Goal: Navigation & Orientation: Find specific page/section

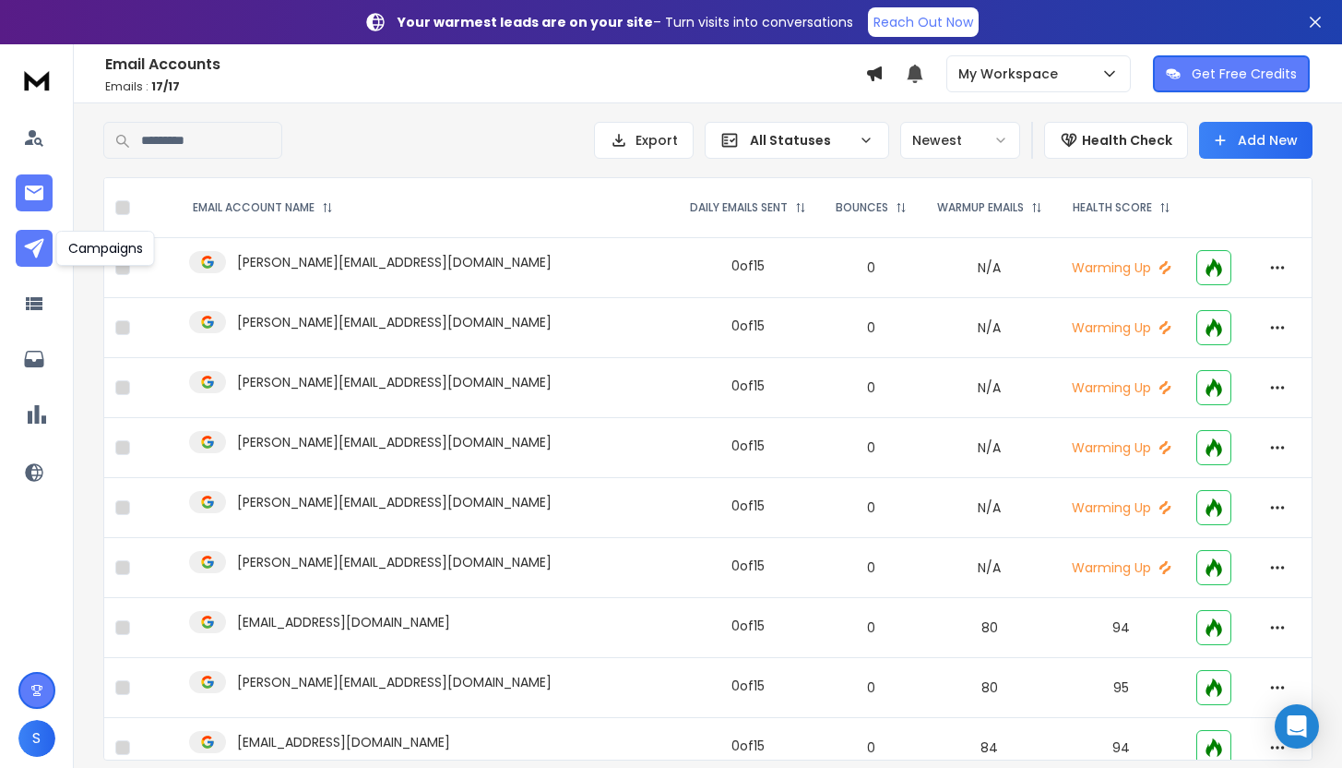
click at [24, 248] on icon at bounding box center [34, 248] width 22 height 22
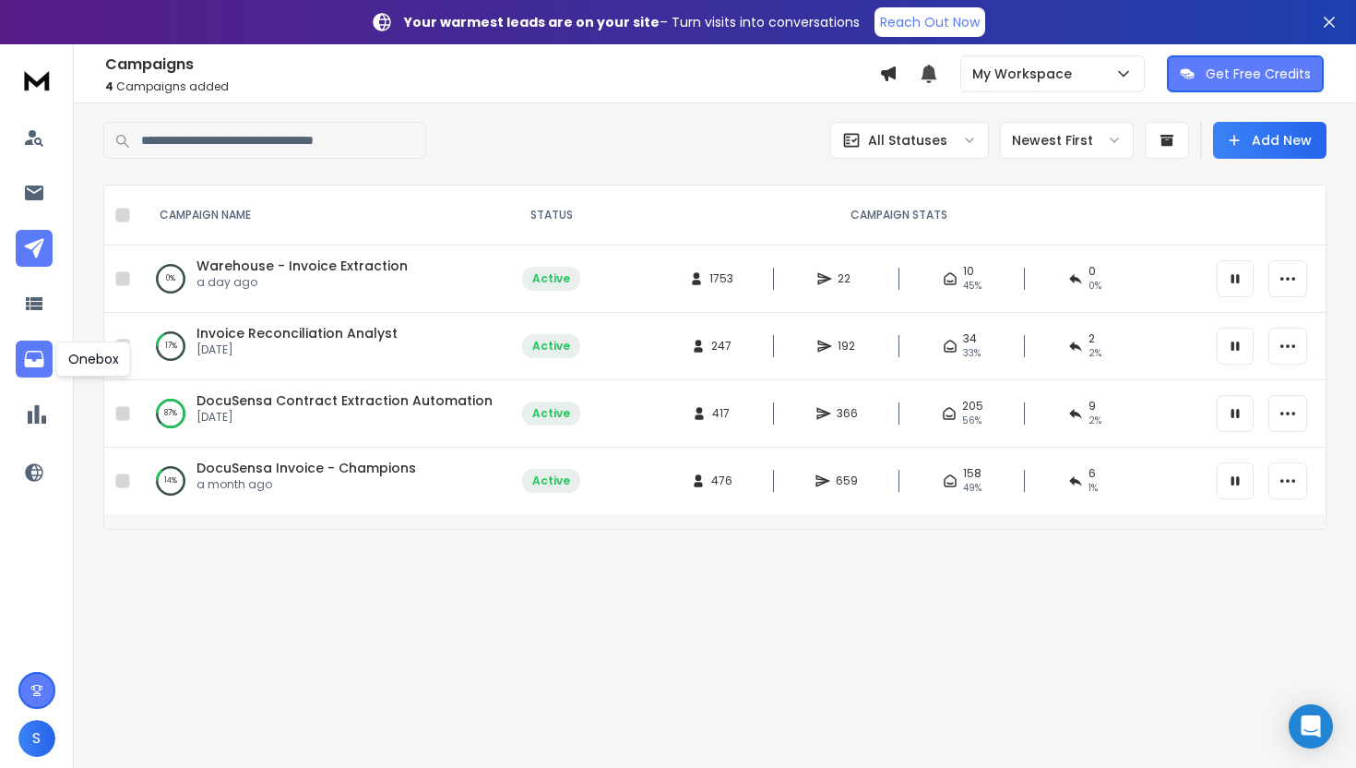
click at [29, 375] on link at bounding box center [34, 358] width 37 height 37
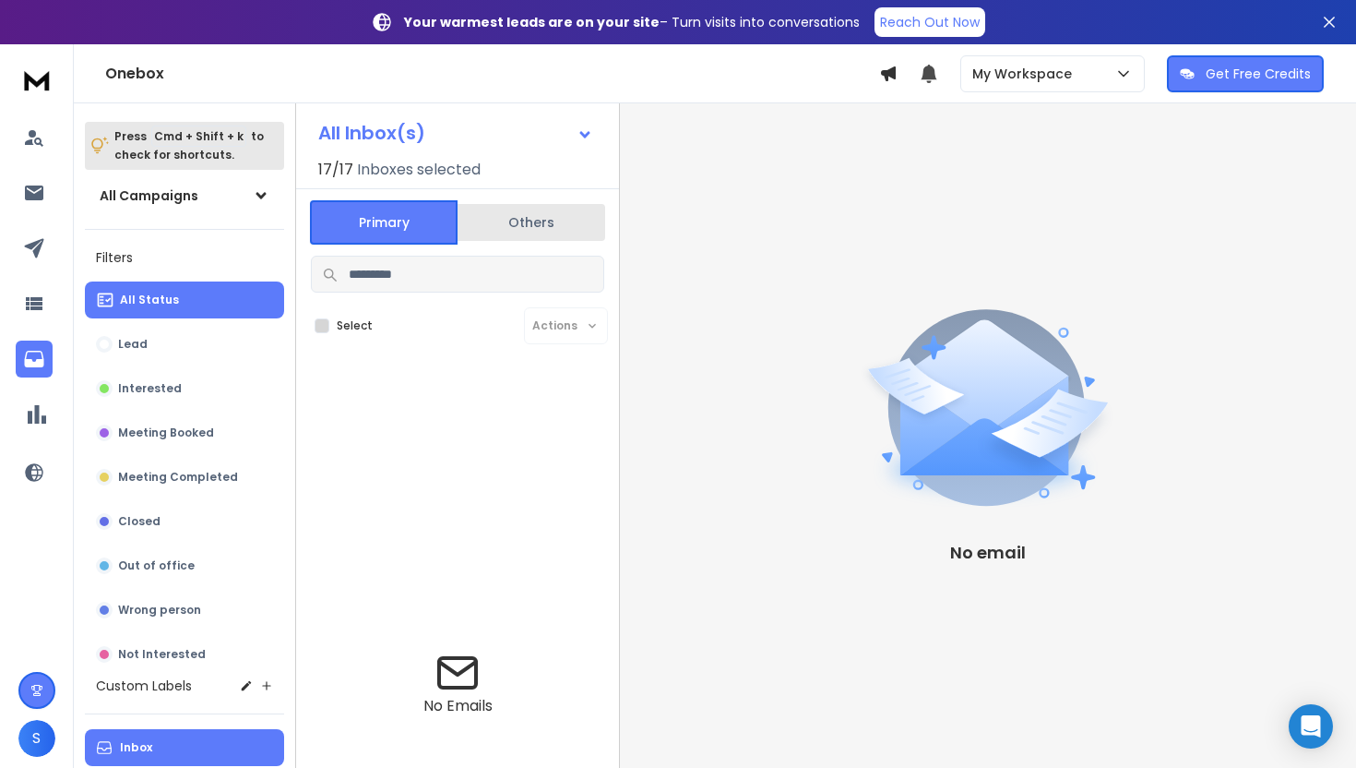
click at [533, 232] on button "Others" at bounding box center [532, 222] width 148 height 41
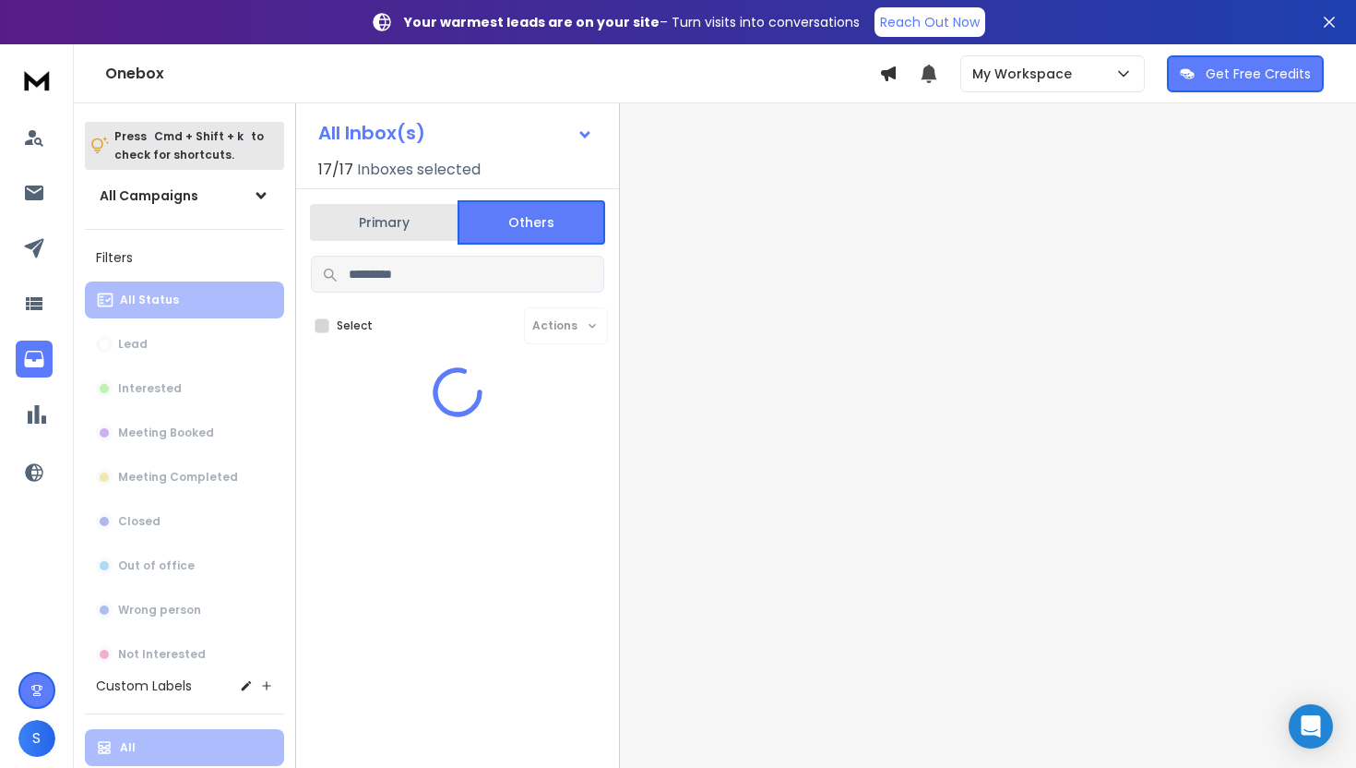
click at [407, 244] on div "Primary Others Select Actions" at bounding box center [457, 409] width 323 height 410
click at [421, 229] on button "Primary" at bounding box center [384, 222] width 148 height 41
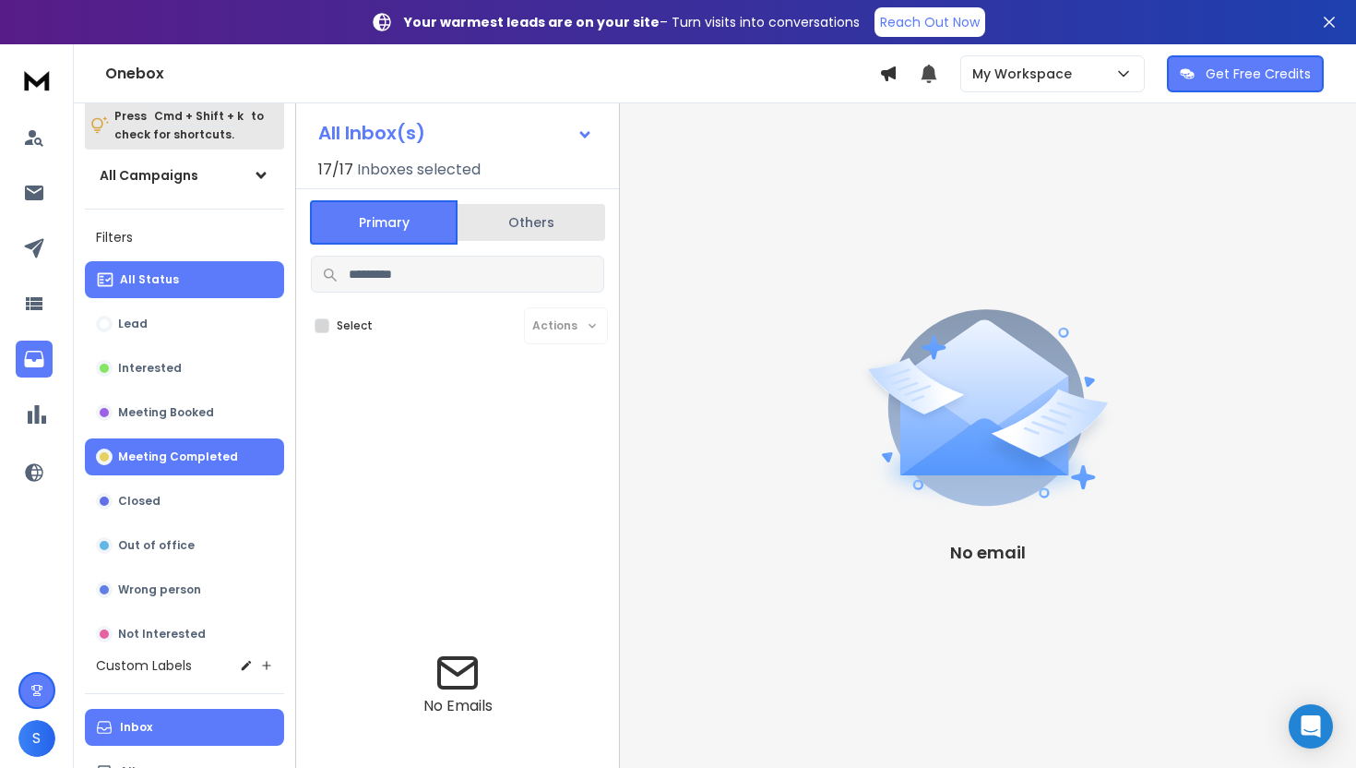
scroll to position [22, 0]
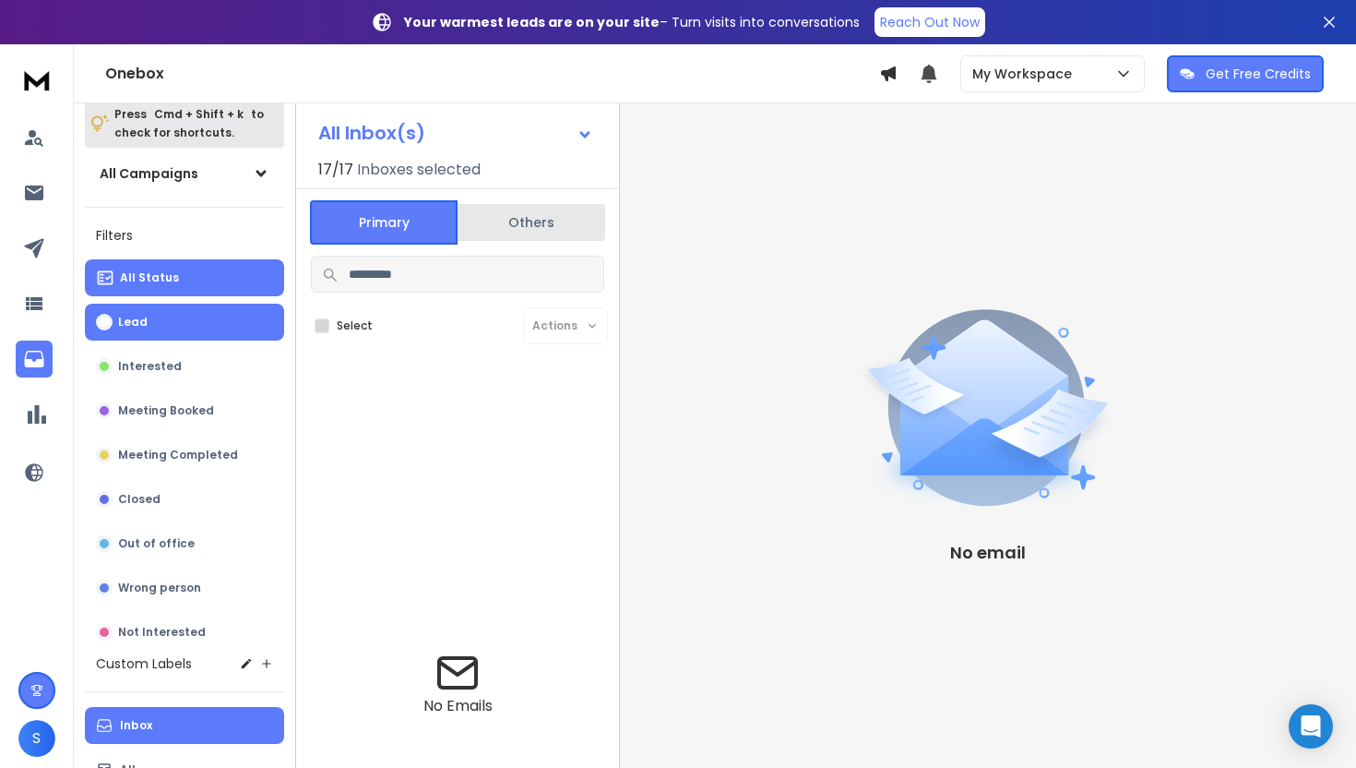
click at [188, 304] on button "Lead" at bounding box center [184, 322] width 199 height 37
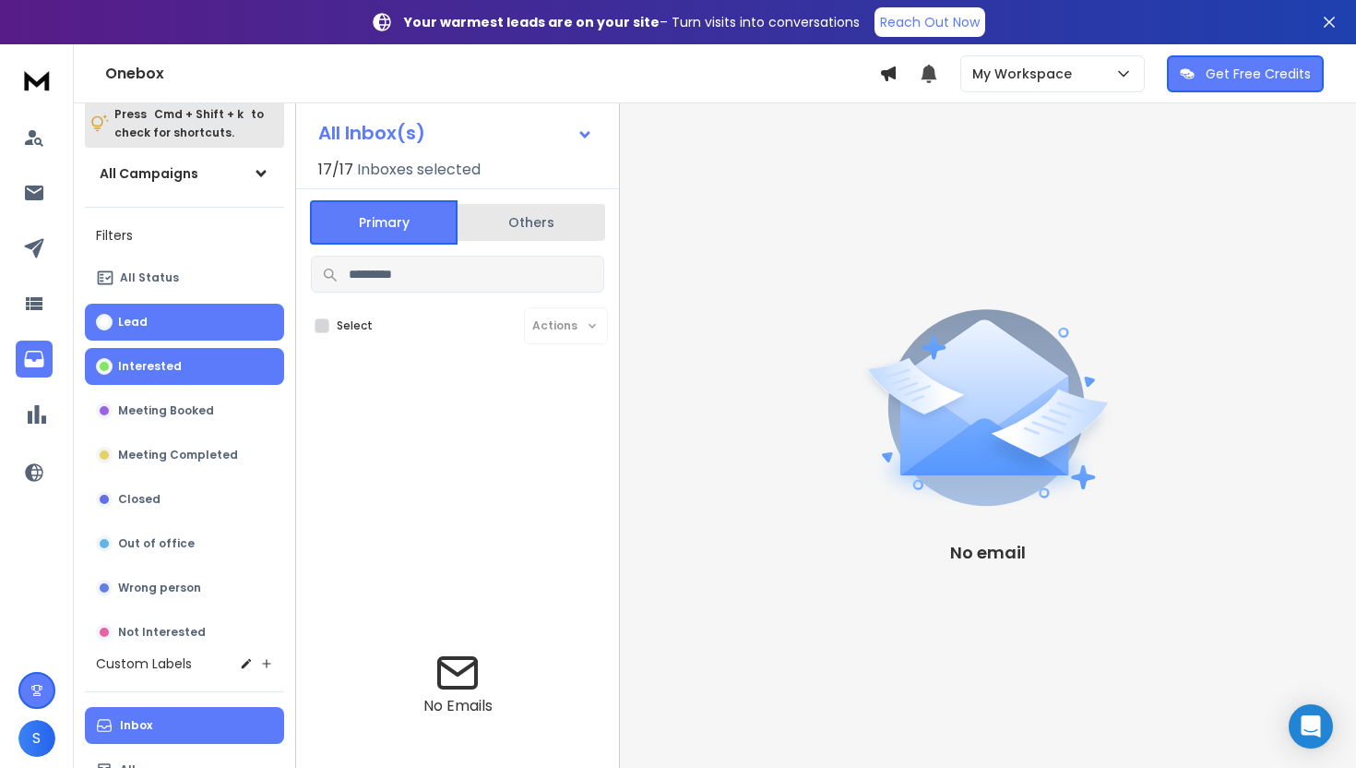
click at [163, 380] on button "Interested" at bounding box center [184, 366] width 199 height 37
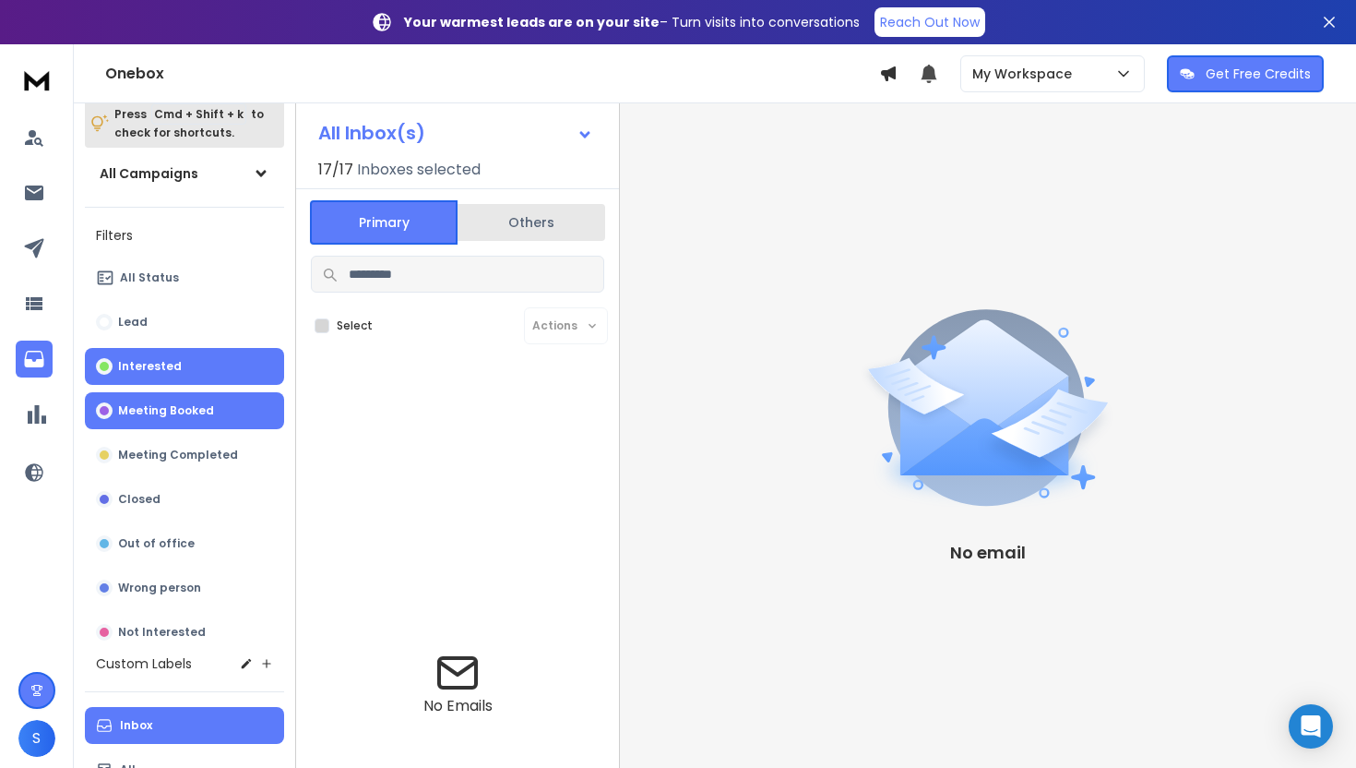
click at [182, 419] on button "Meeting Booked" at bounding box center [184, 410] width 199 height 37
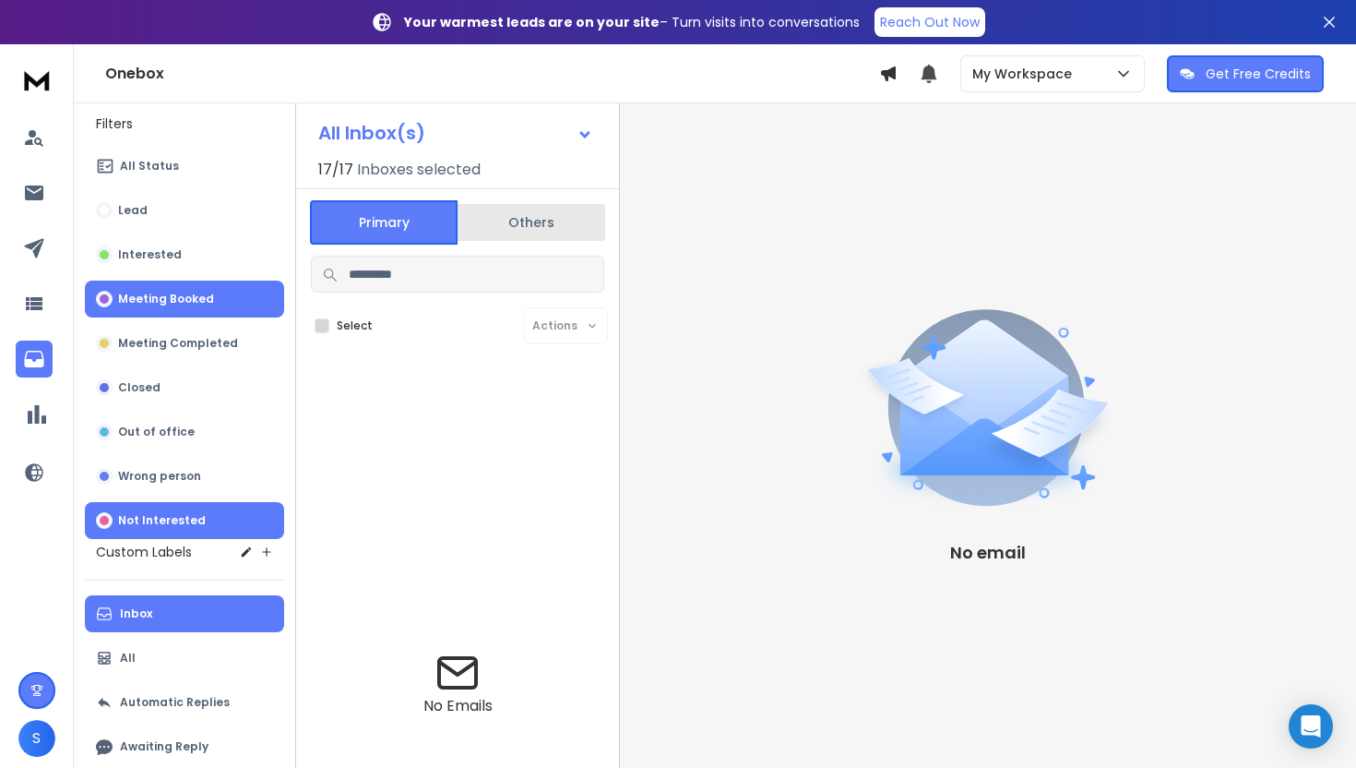
scroll to position [139, 0]
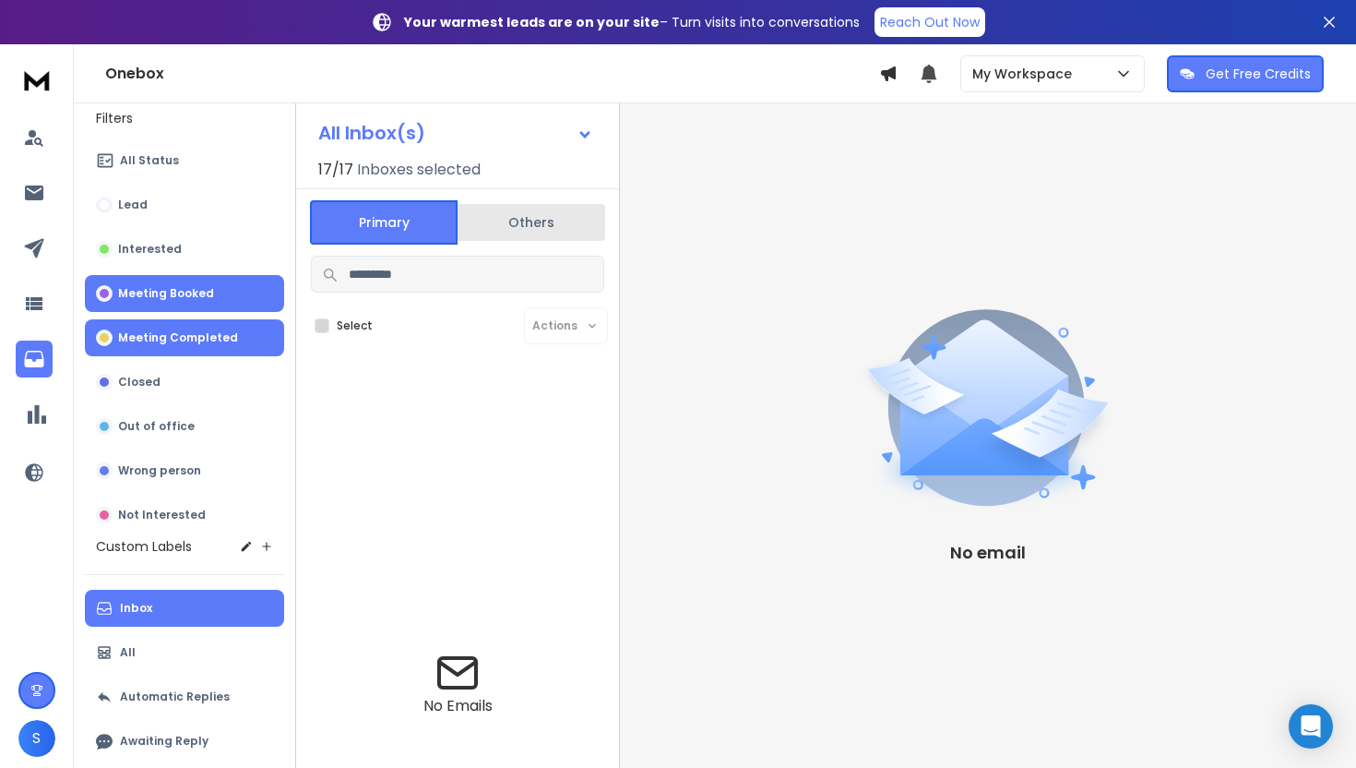
click at [186, 354] on button "Meeting Completed" at bounding box center [184, 337] width 199 height 37
click at [174, 387] on button "Closed" at bounding box center [184, 381] width 199 height 37
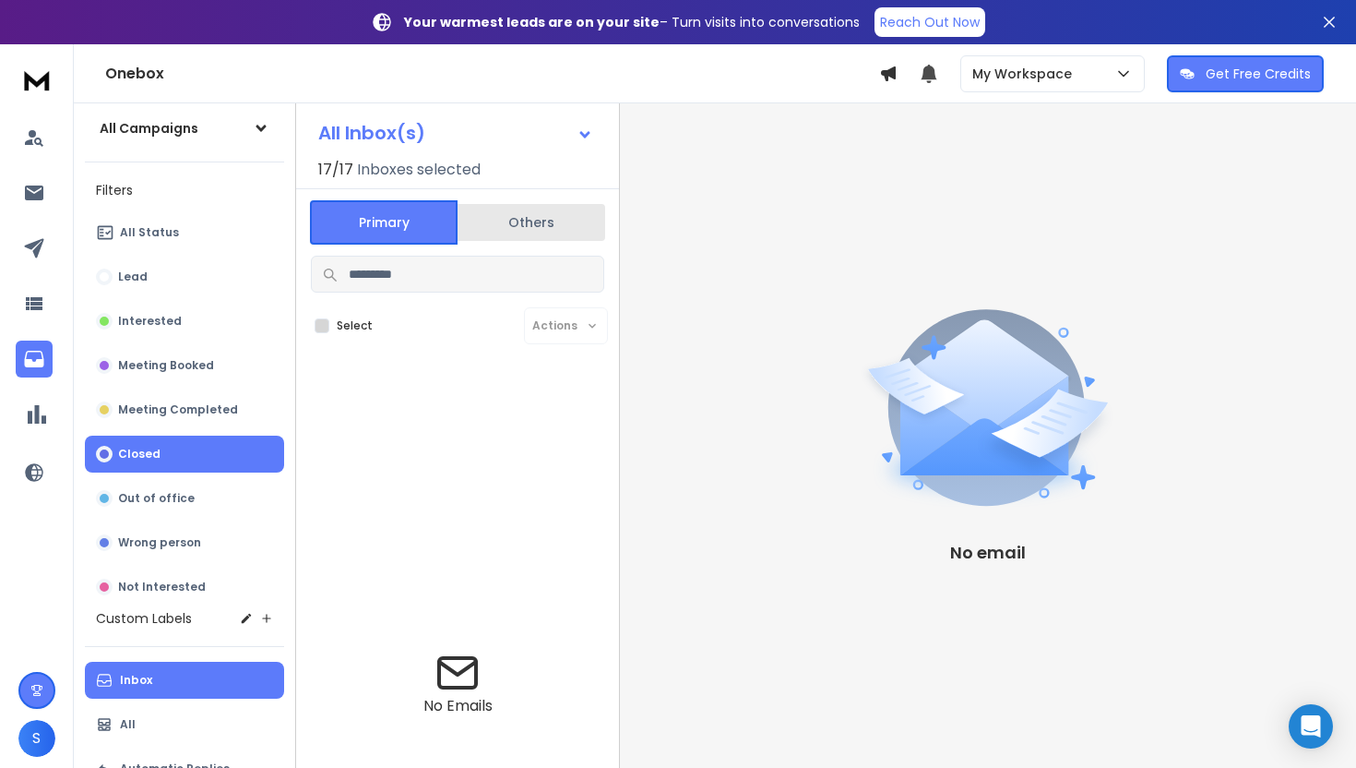
scroll to position [0, 0]
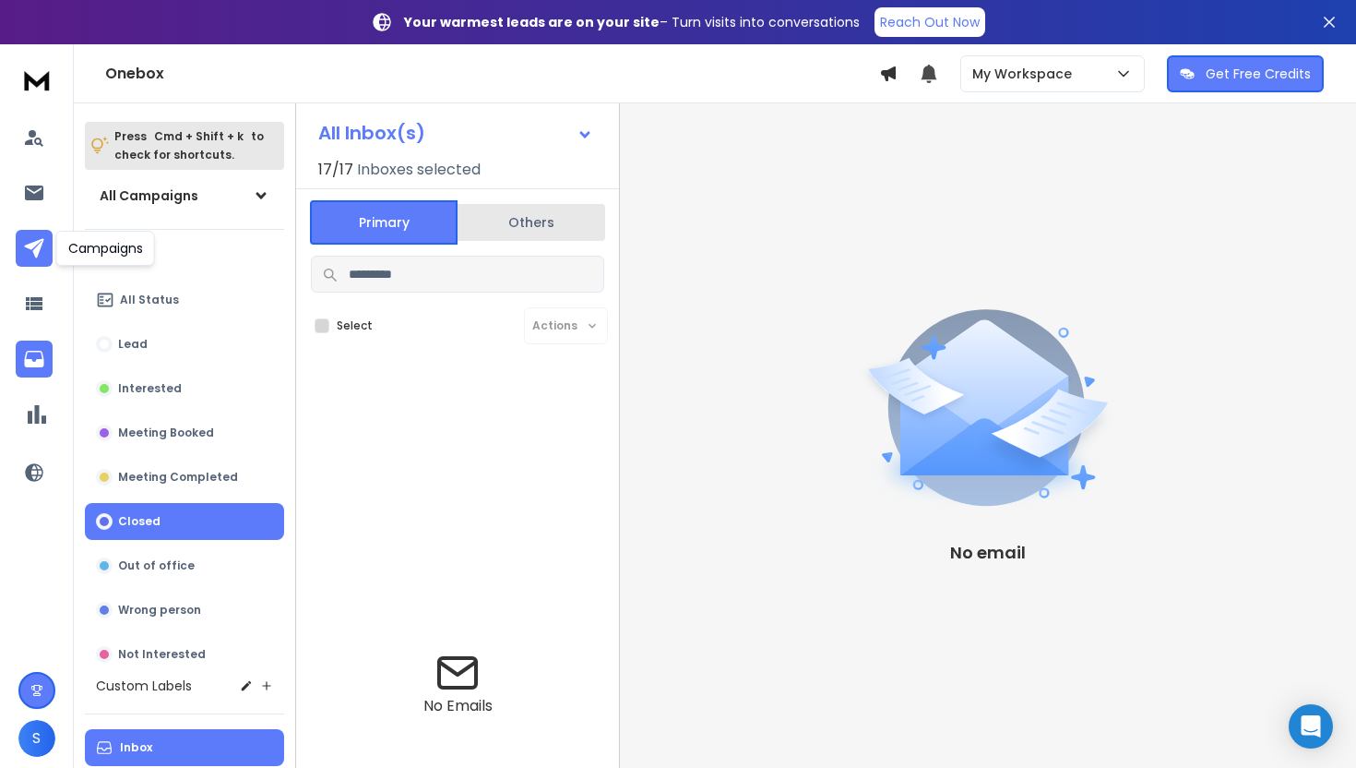
click at [34, 249] on icon at bounding box center [33, 247] width 19 height 19
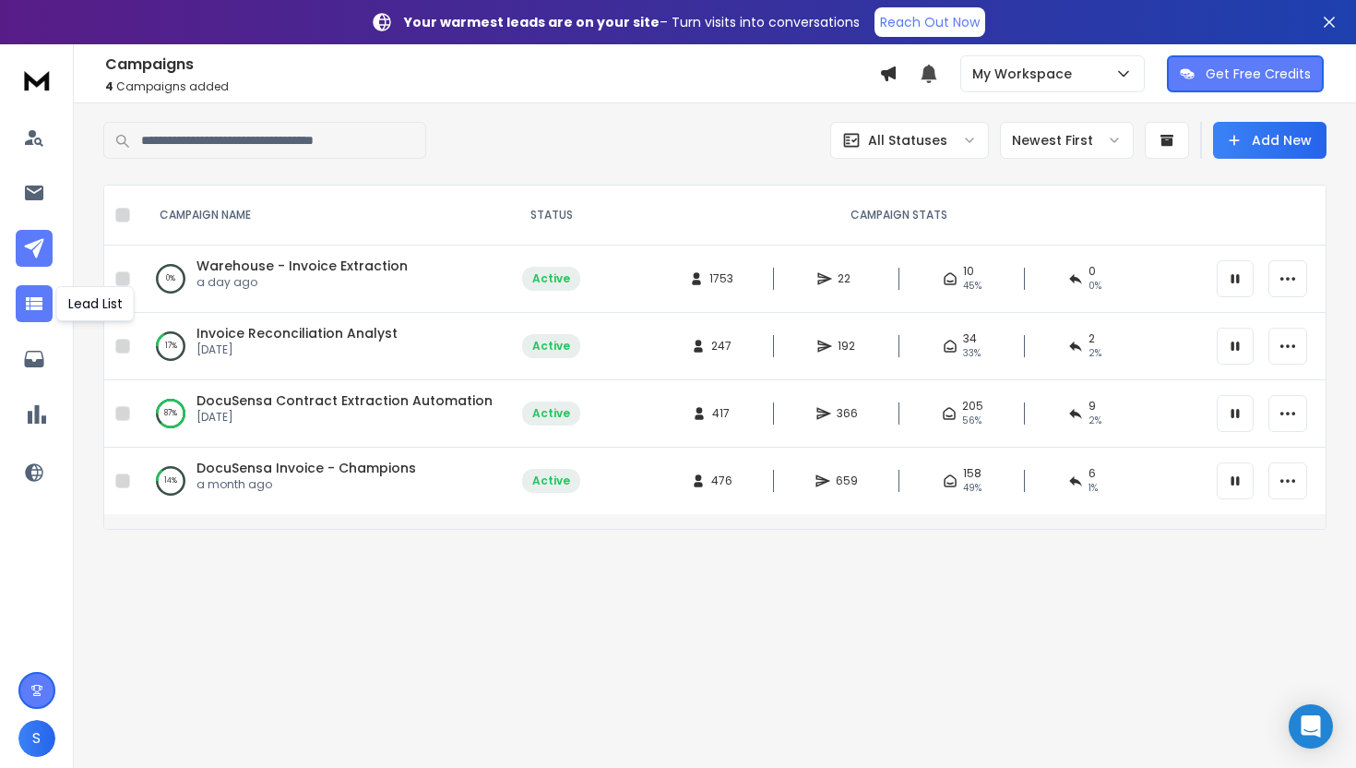
click at [29, 310] on icon at bounding box center [34, 303] width 22 height 22
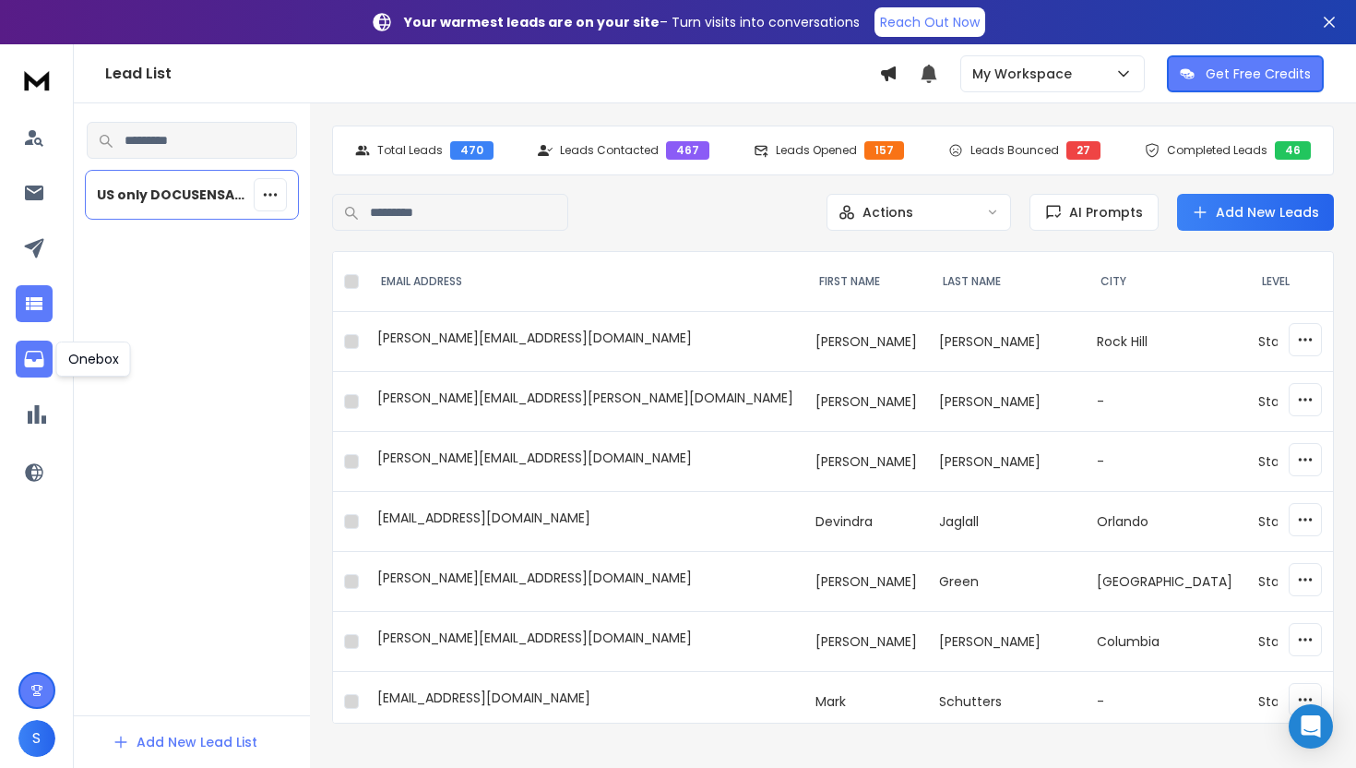
click at [33, 355] on icon at bounding box center [34, 359] width 22 height 22
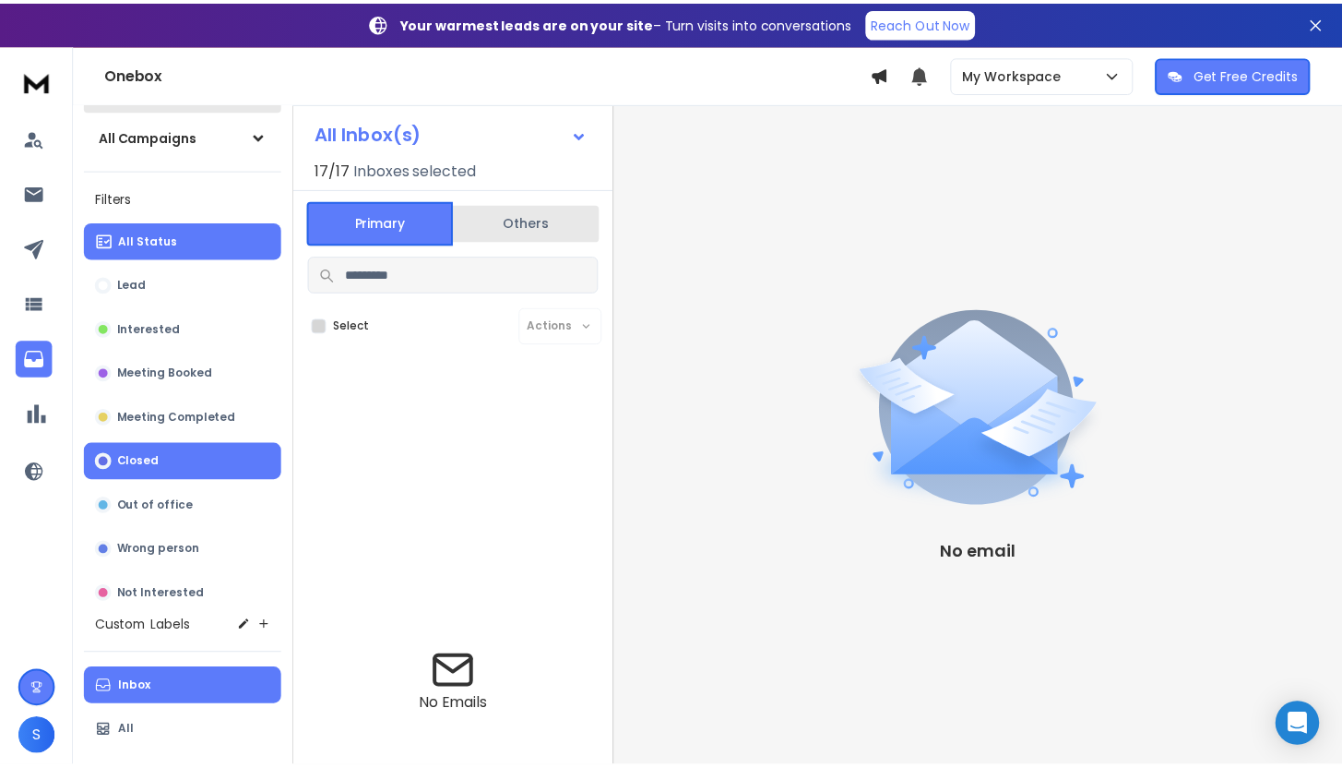
scroll to position [292, 0]
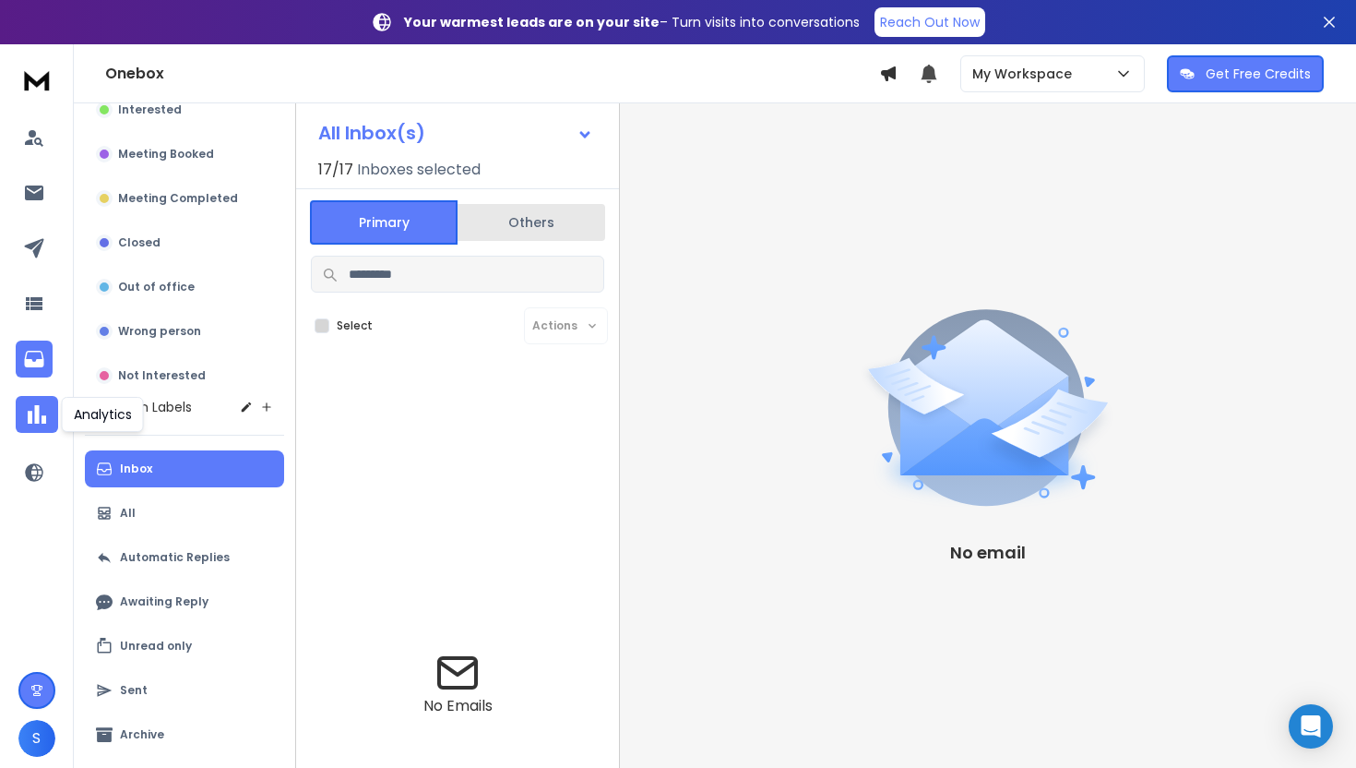
click at [28, 410] on icon at bounding box center [37, 414] width 28 height 28
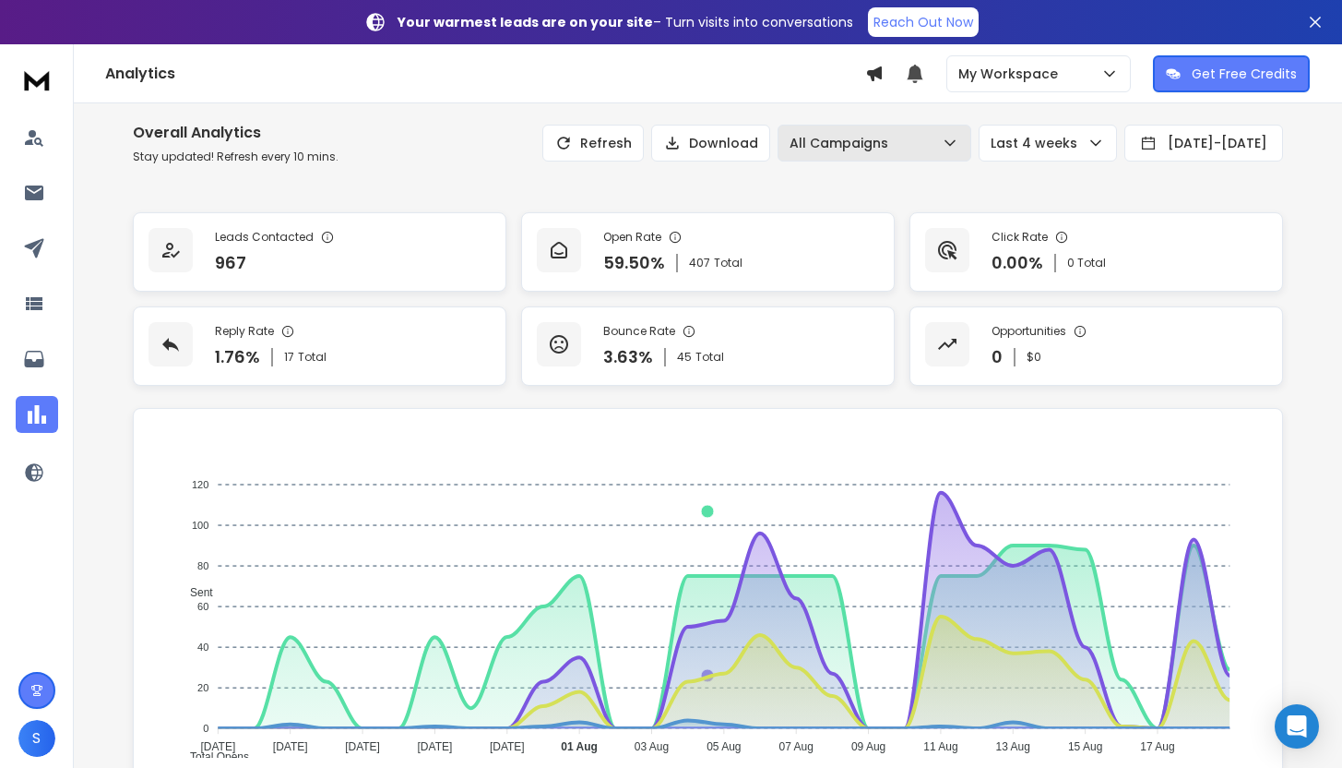
click at [849, 130] on button "All Campaigns" at bounding box center [875, 143] width 194 height 37
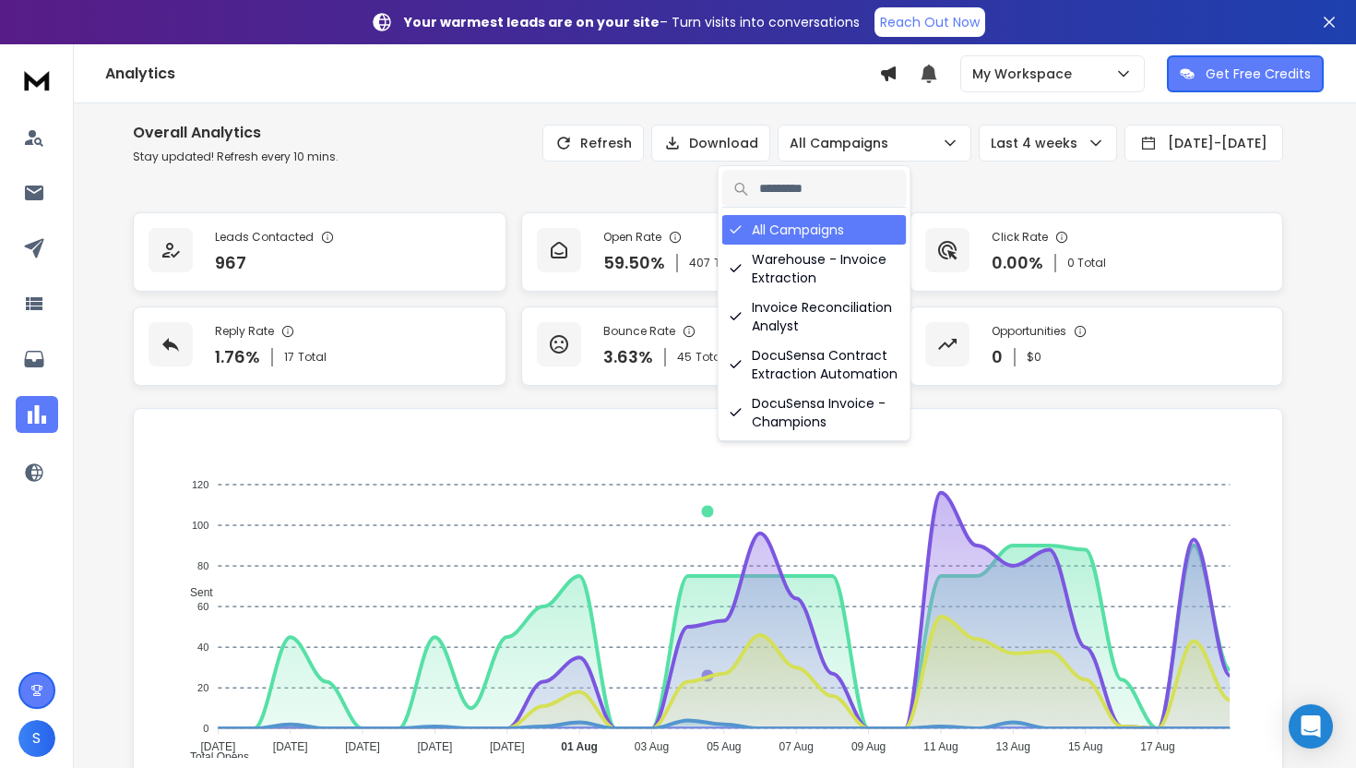
drag, startPoint x: 781, startPoint y: 222, endPoint x: 793, endPoint y: 227, distance: 12.8
click at [782, 222] on div "All Campaigns" at bounding box center [814, 230] width 185 height 30
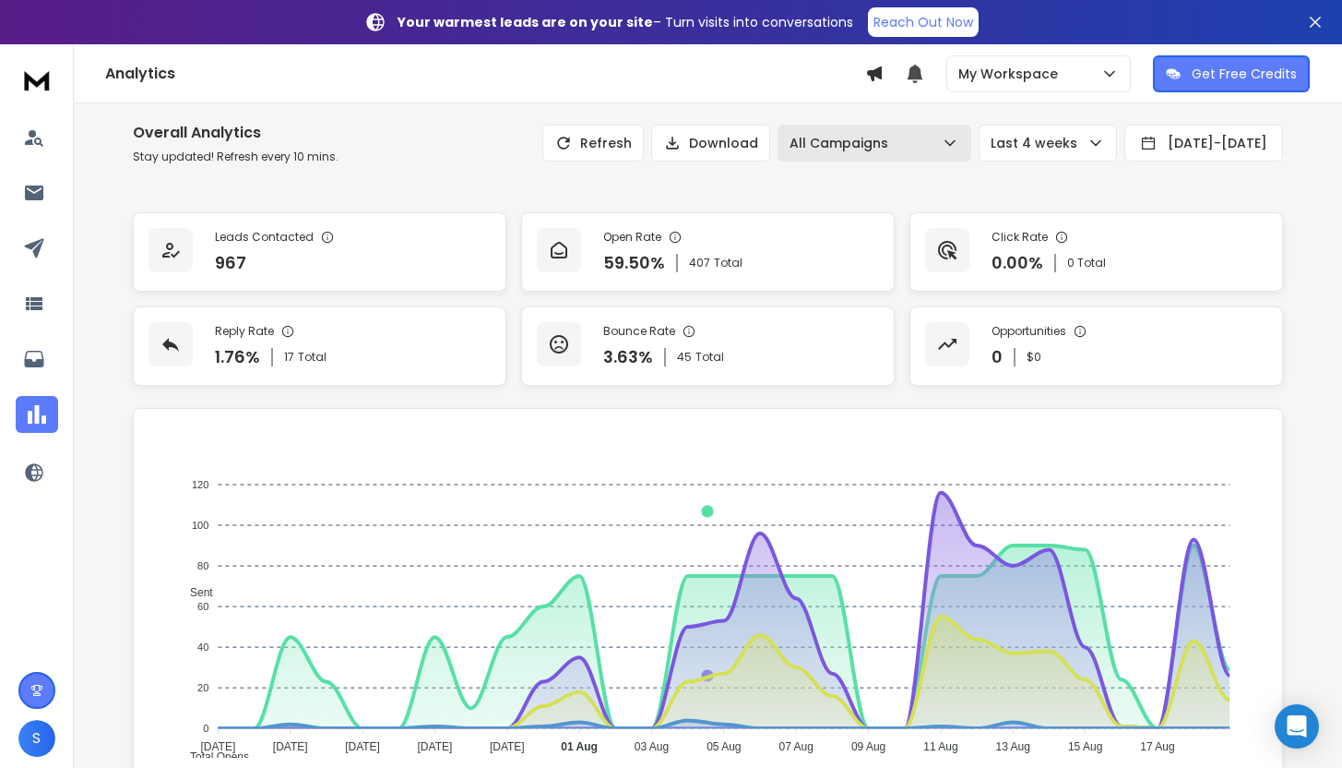
click at [846, 139] on div "All Campaigns" at bounding box center [875, 143] width 170 height 18
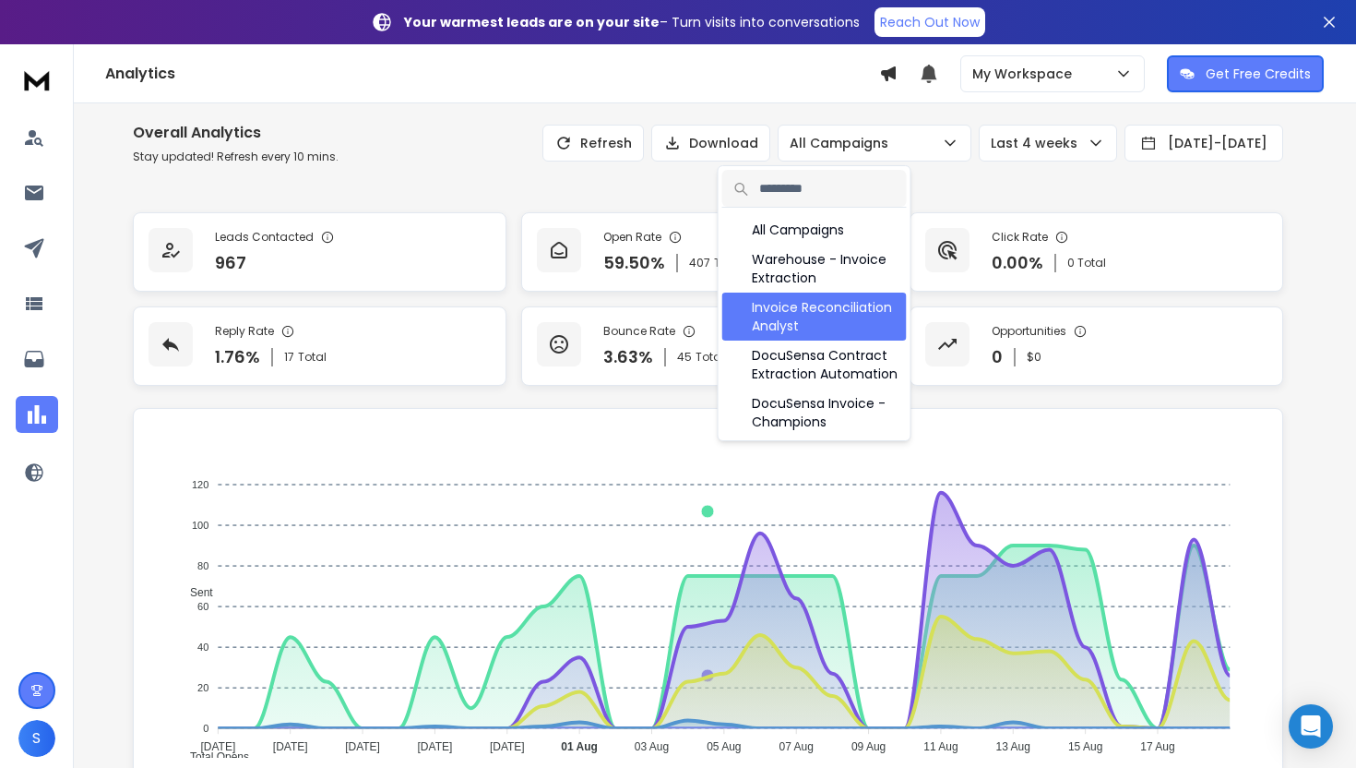
click at [803, 317] on div "Invoice Reconciliation Analyst" at bounding box center [814, 316] width 185 height 48
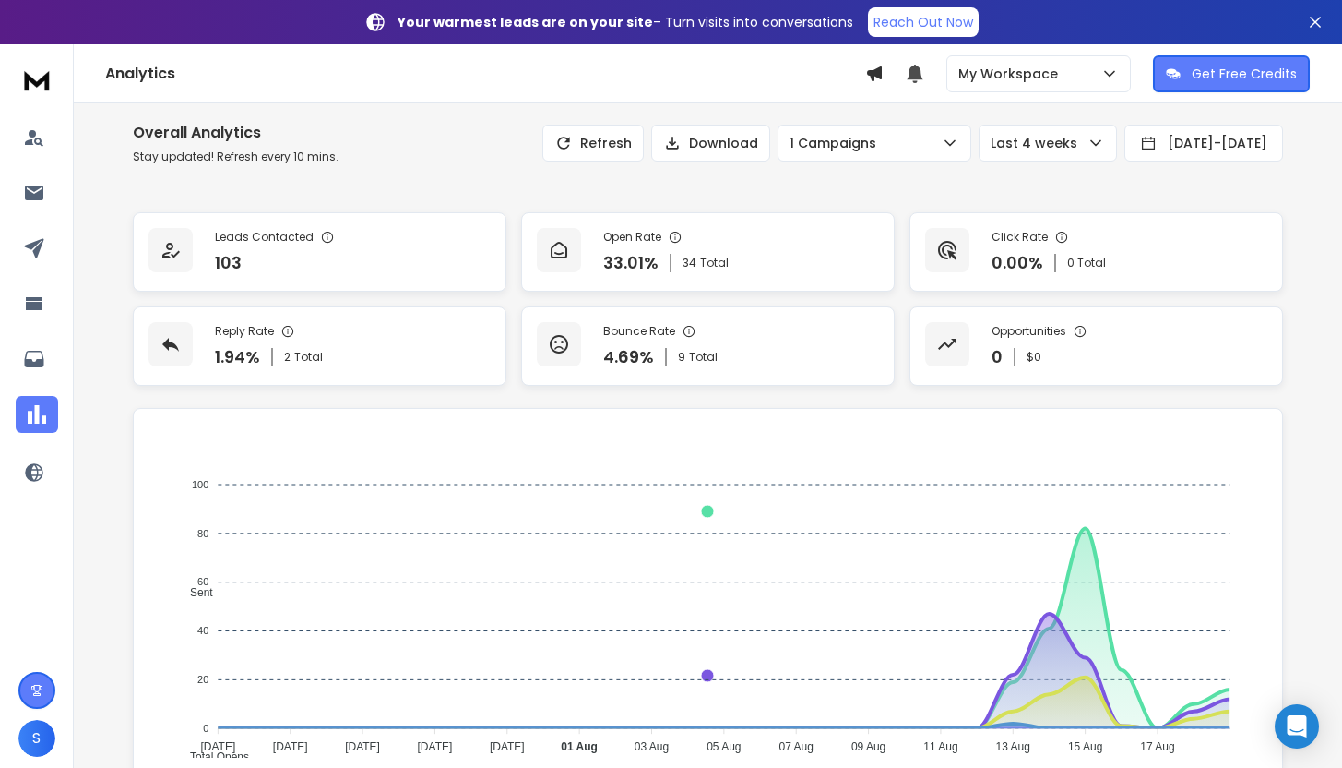
click at [304, 358] on span "Total" at bounding box center [308, 357] width 29 height 15
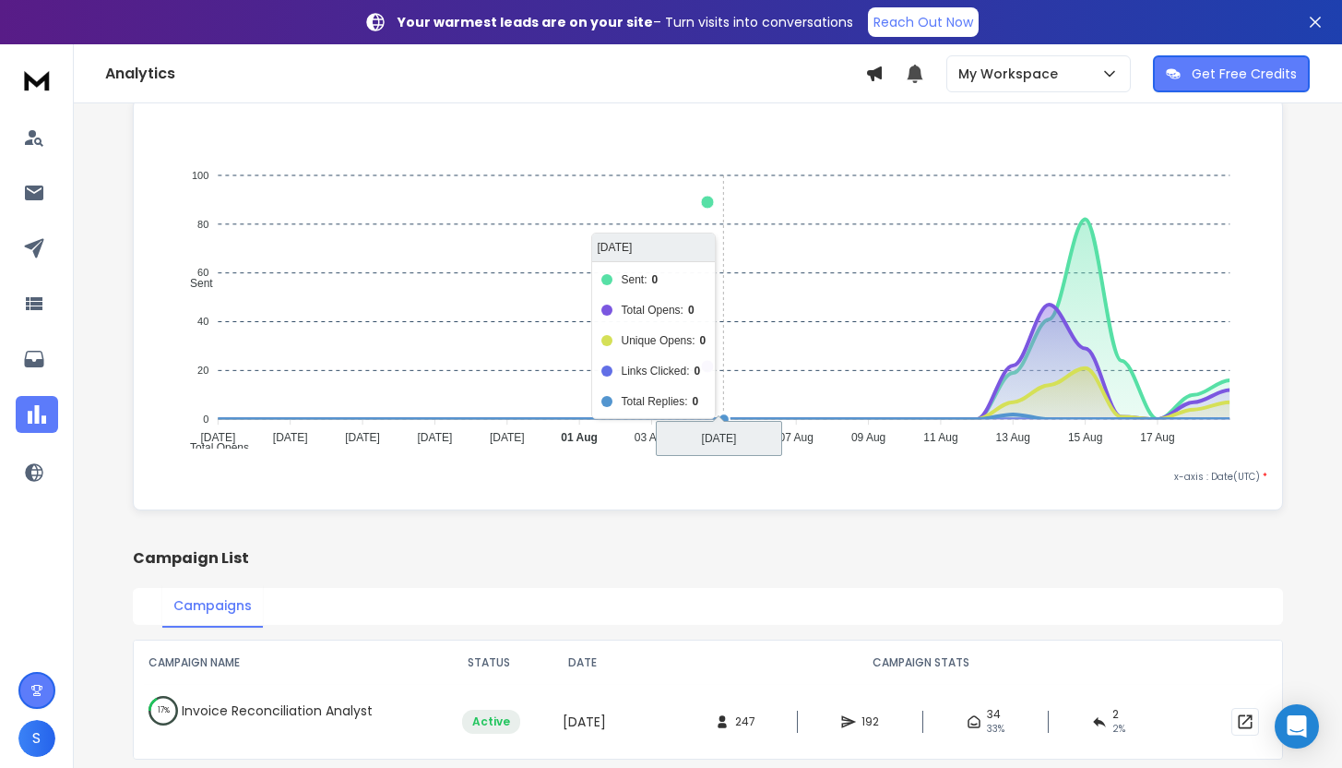
scroll to position [319, 0]
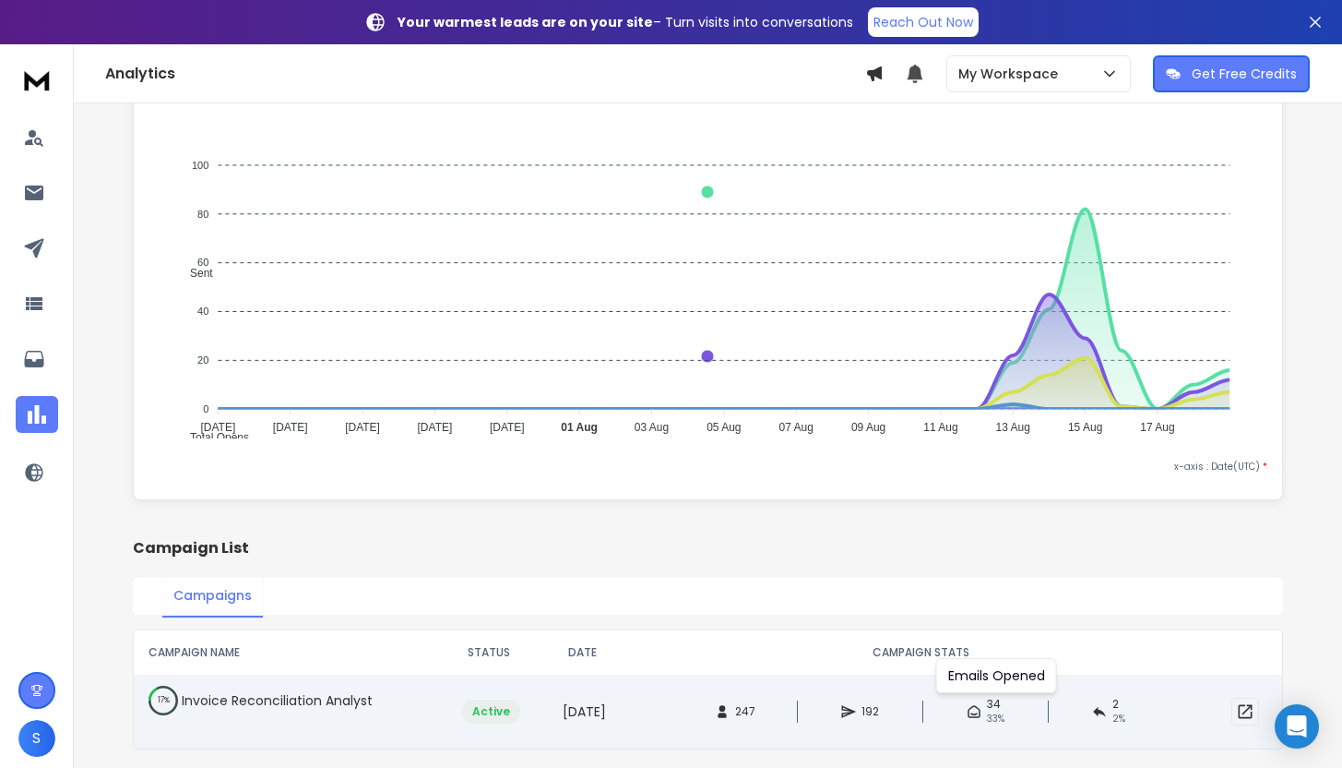
click at [1001, 713] on span "33 %" at bounding box center [996, 718] width 18 height 15
drag, startPoint x: 1002, startPoint y: 700, endPoint x: 981, endPoint y: 709, distance: 23.1
click at [1001, 701] on span "34" at bounding box center [994, 704] width 14 height 15
click at [982, 710] on icon at bounding box center [974, 711] width 17 height 17
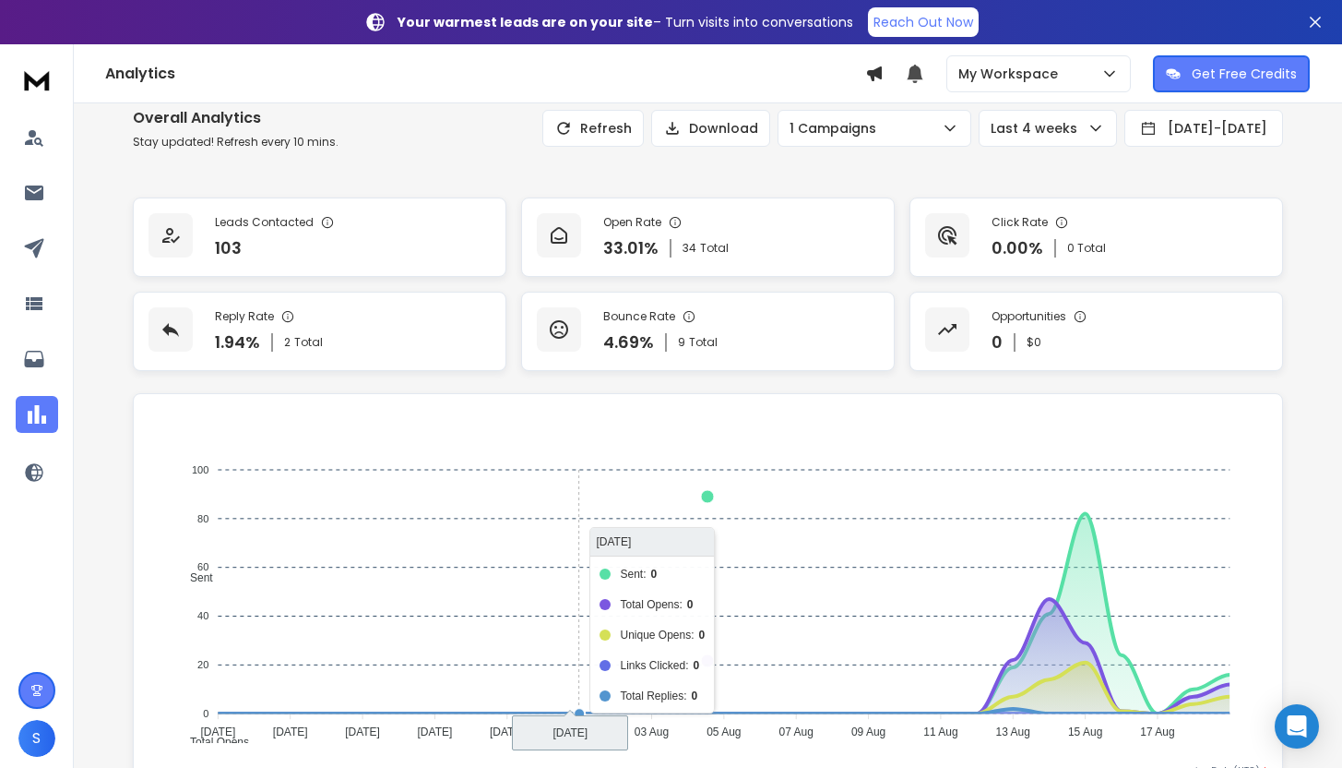
scroll to position [0, 0]
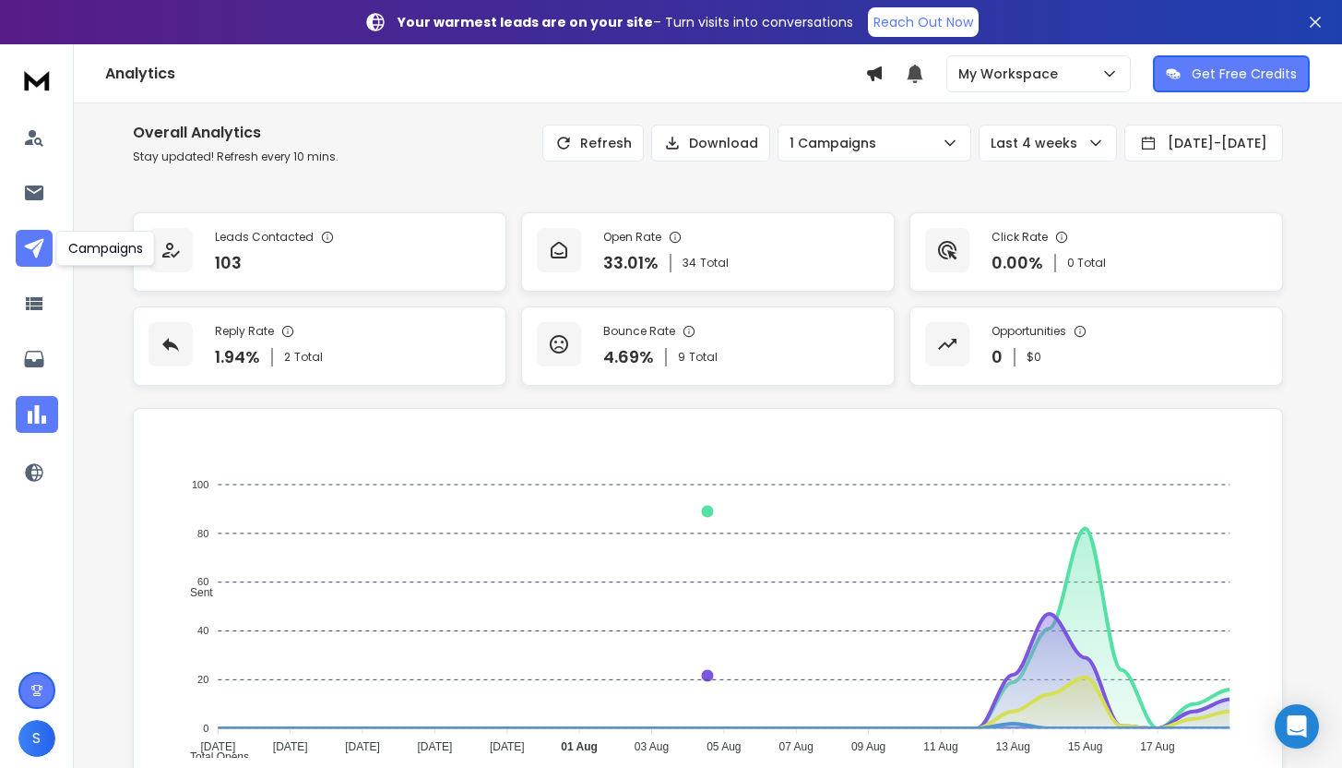
click at [38, 254] on icon at bounding box center [34, 248] width 22 height 22
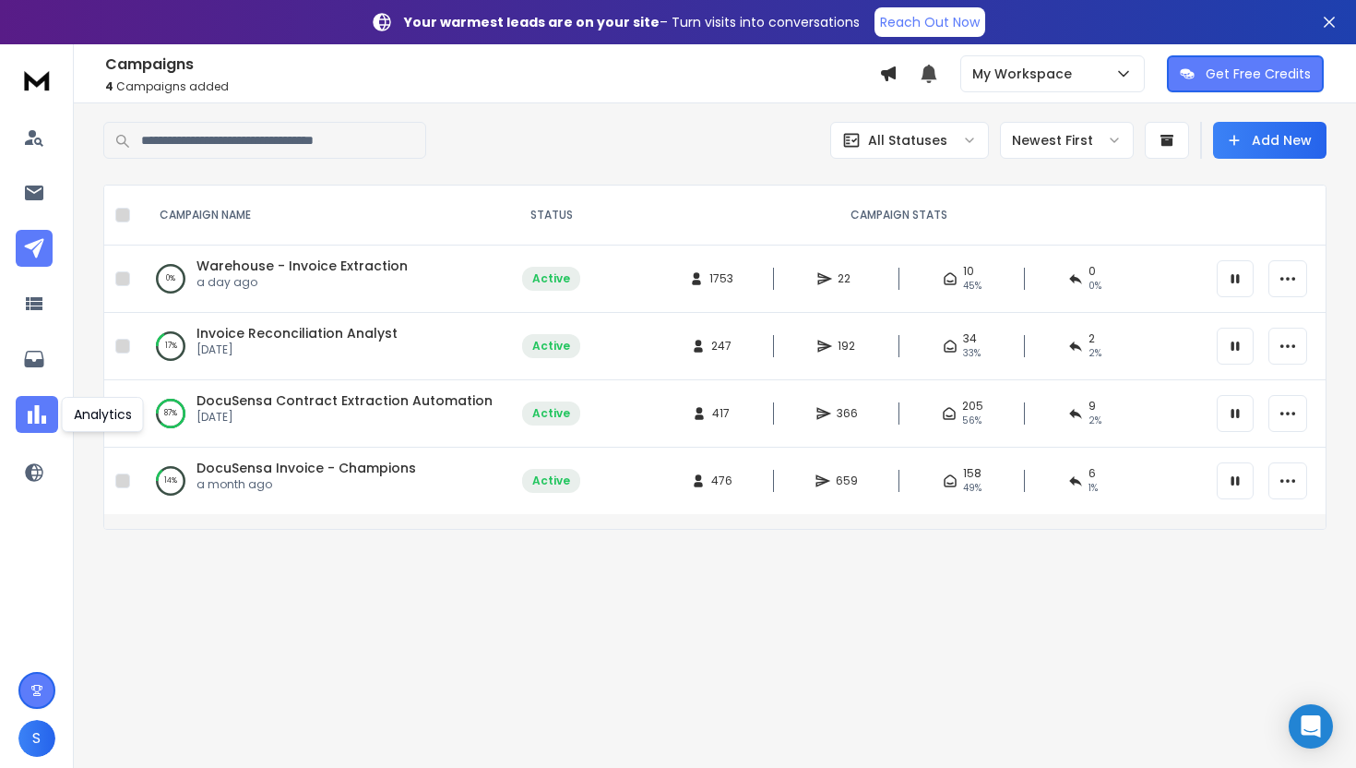
click at [35, 421] on icon at bounding box center [37, 414] width 18 height 18
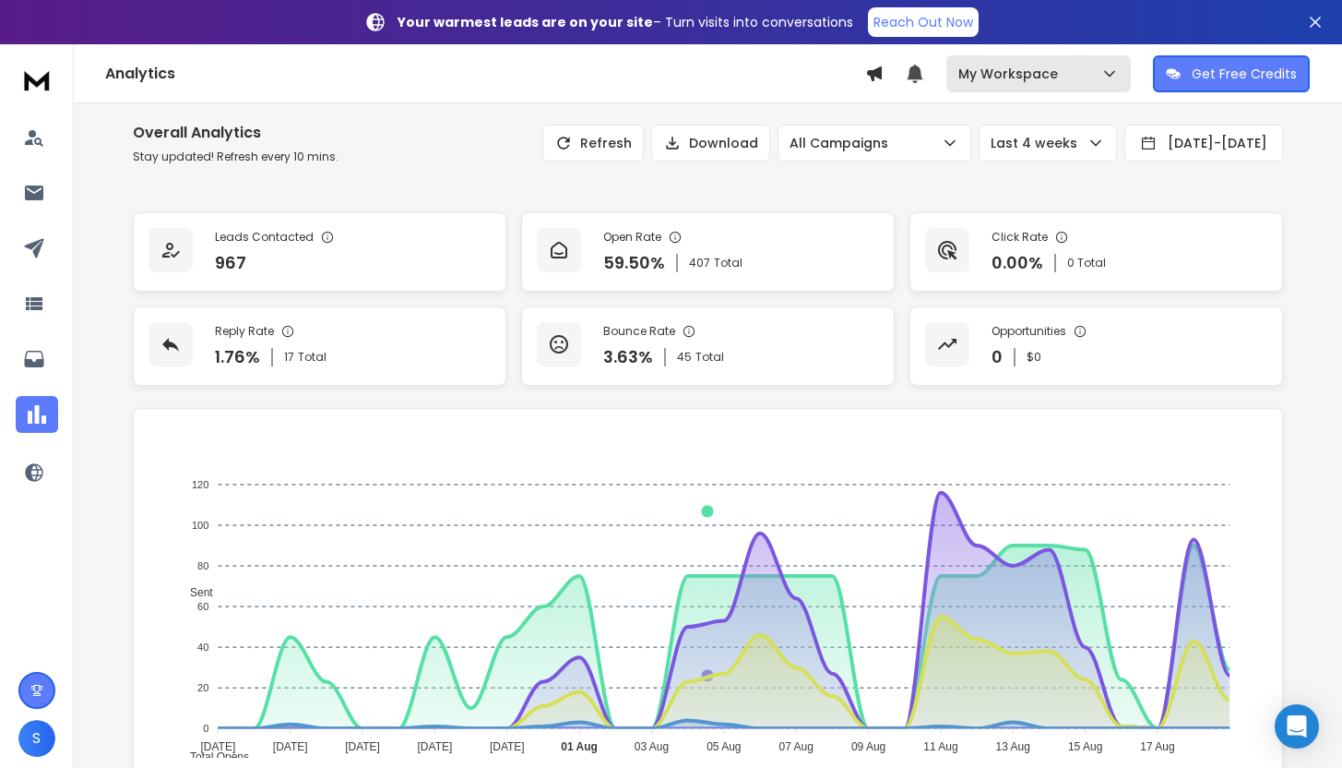
click at [1102, 73] on icon "button" at bounding box center [1110, 74] width 18 height 18
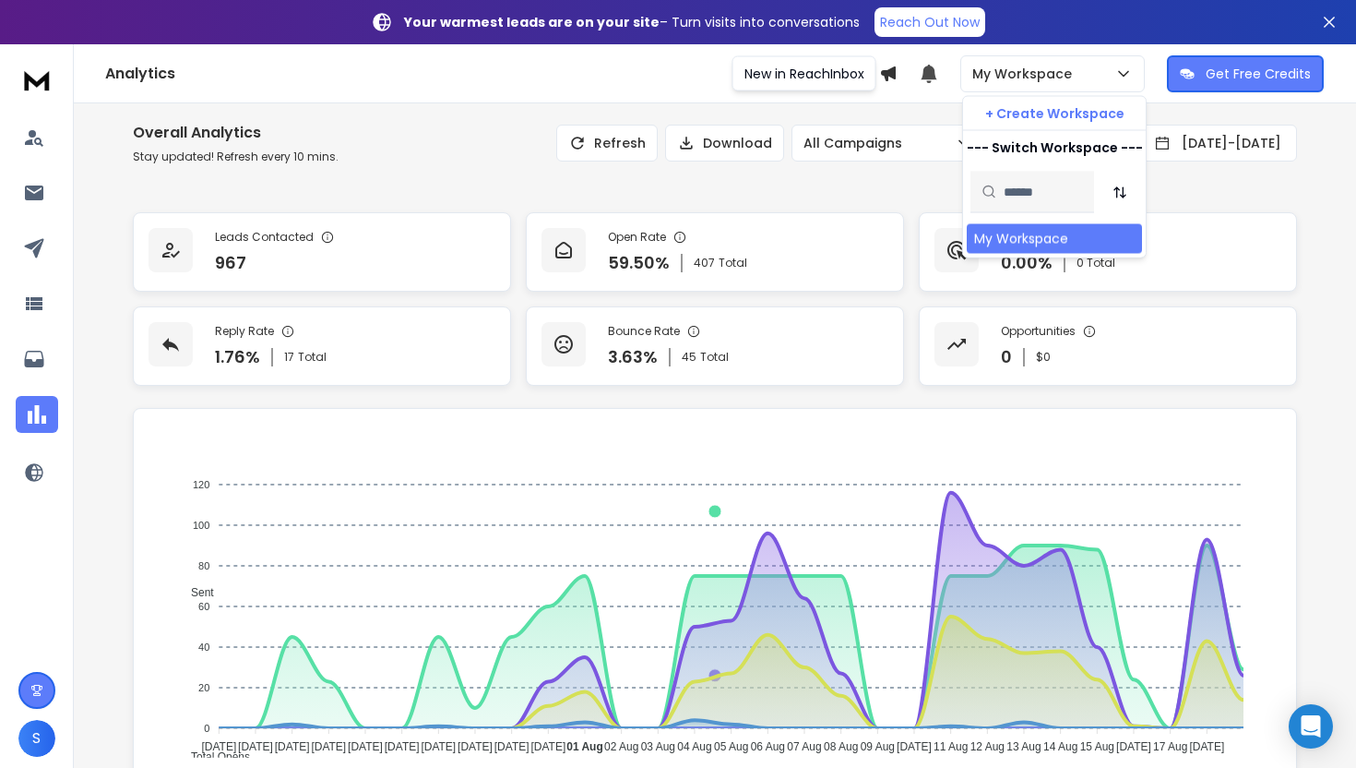
drag, startPoint x: 753, startPoint y: 72, endPoint x: 764, endPoint y: 72, distance: 11.1
click at [754, 72] on div "New in ReachInbox" at bounding box center [805, 73] width 144 height 35
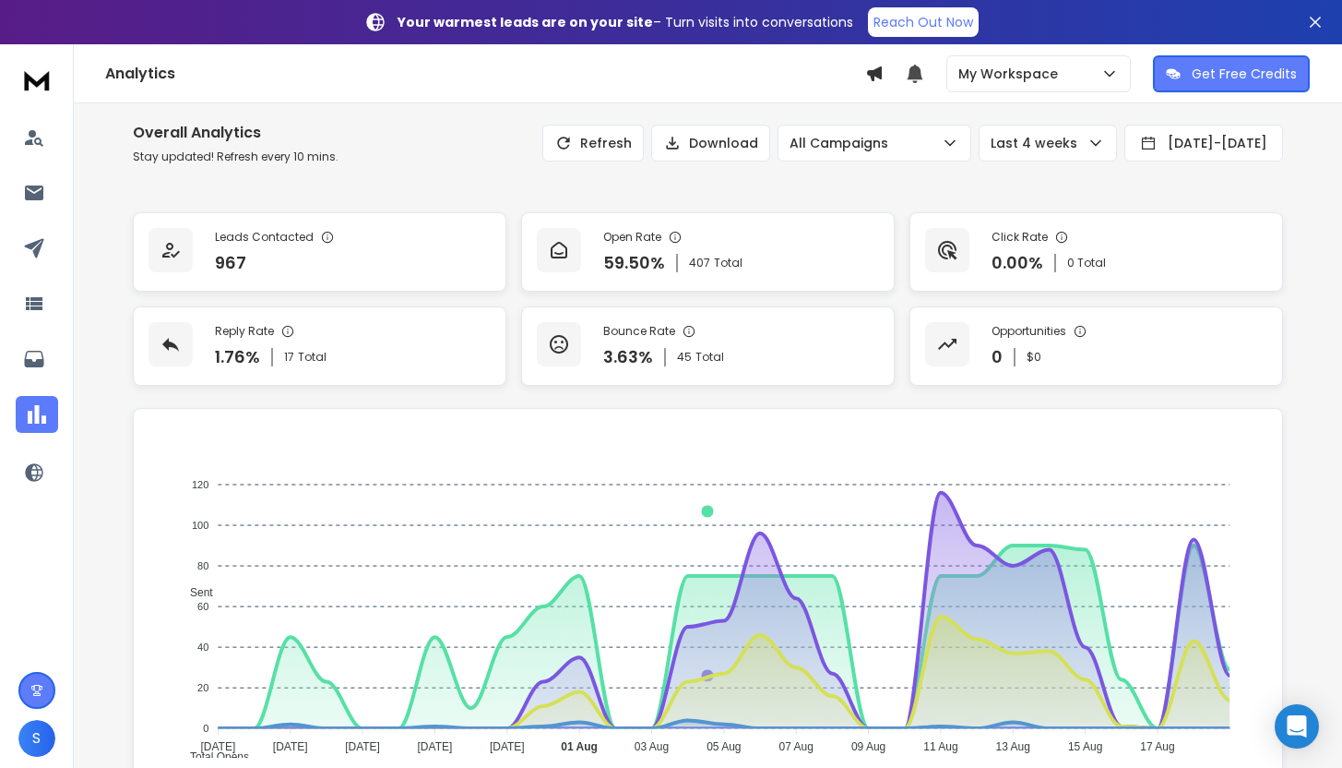
drag, startPoint x: 1315, startPoint y: 28, endPoint x: 1293, endPoint y: 32, distance: 21.7
click at [1316, 28] on icon at bounding box center [1315, 22] width 17 height 17
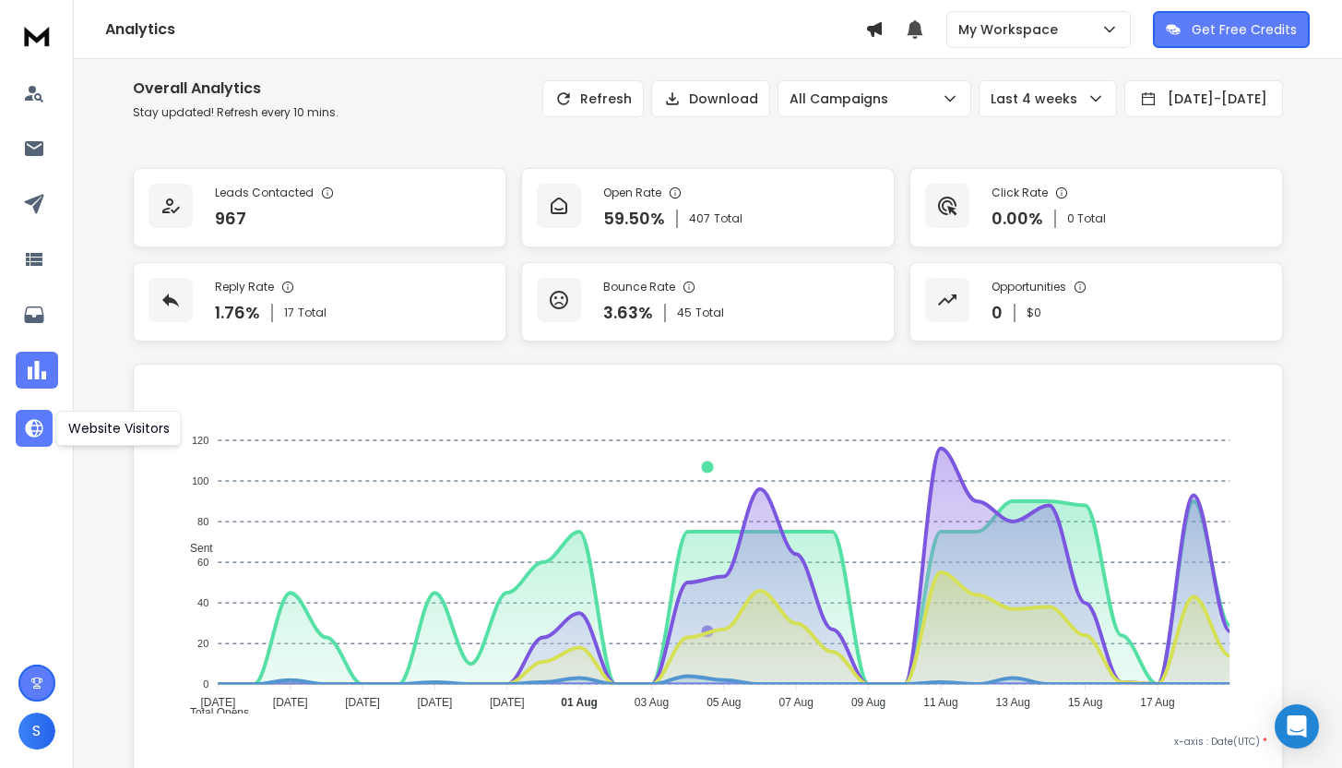
click at [40, 429] on icon at bounding box center [34, 428] width 22 height 22
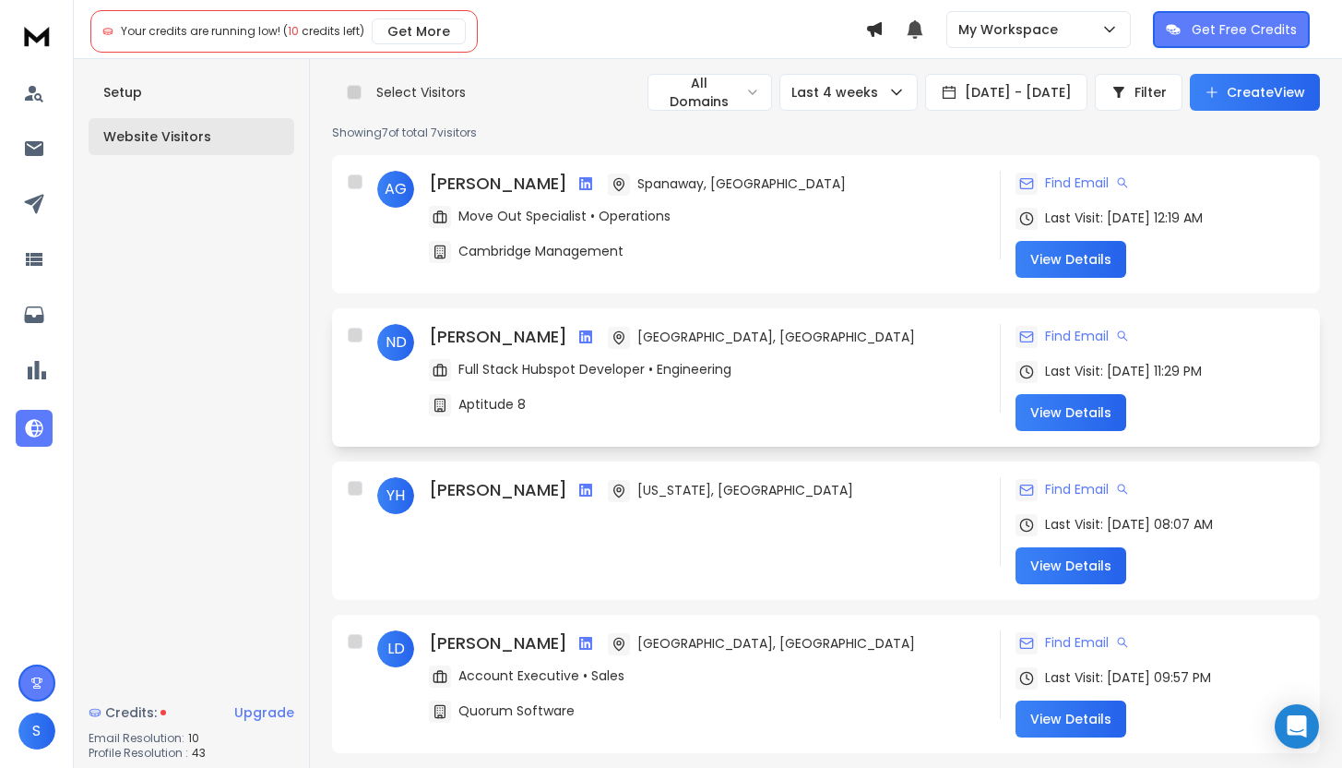
drag, startPoint x: 1064, startPoint y: 265, endPoint x: 438, endPoint y: 363, distance: 633.2
click at [485, 341] on div "AG [PERSON_NAME] Spanaway, [GEOGRAPHIC_DATA] Move Out Specialist • Operations C…" at bounding box center [826, 706] width 988 height 1102
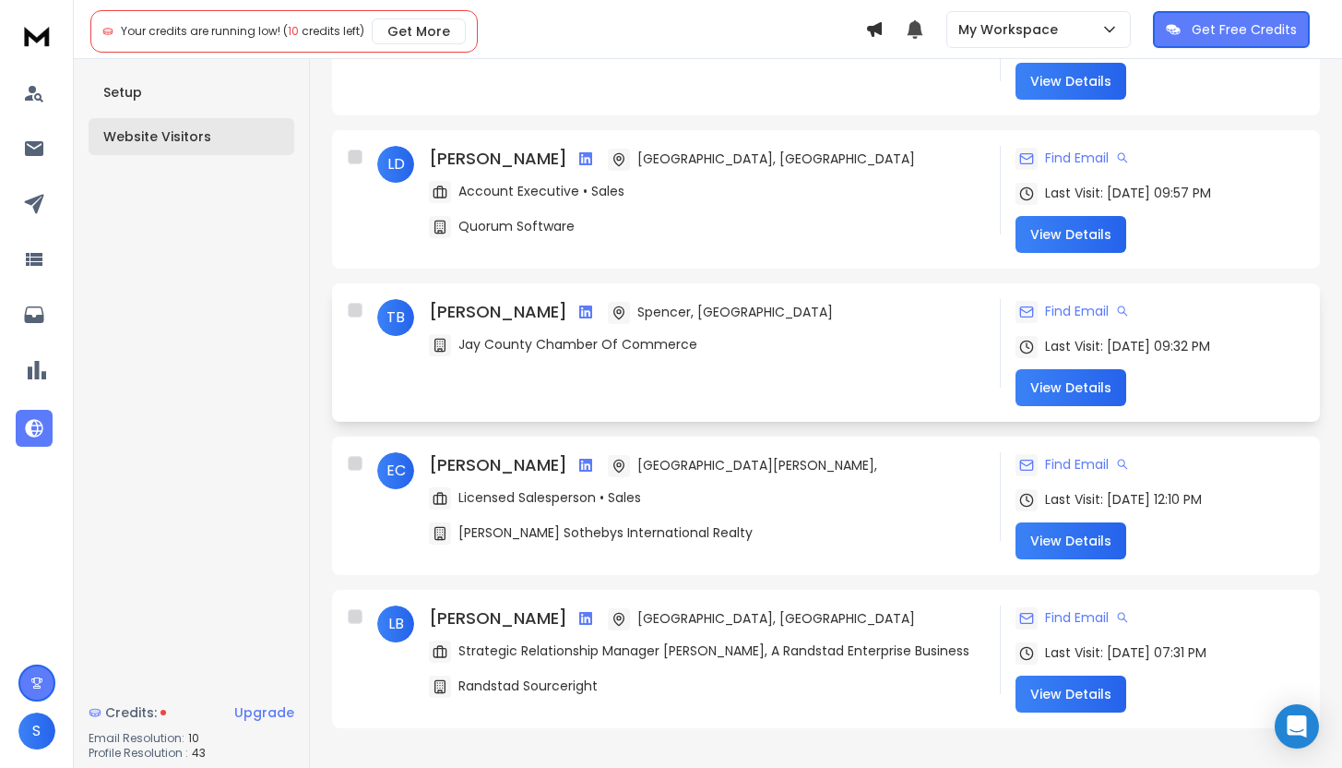
scroll to position [504, 0]
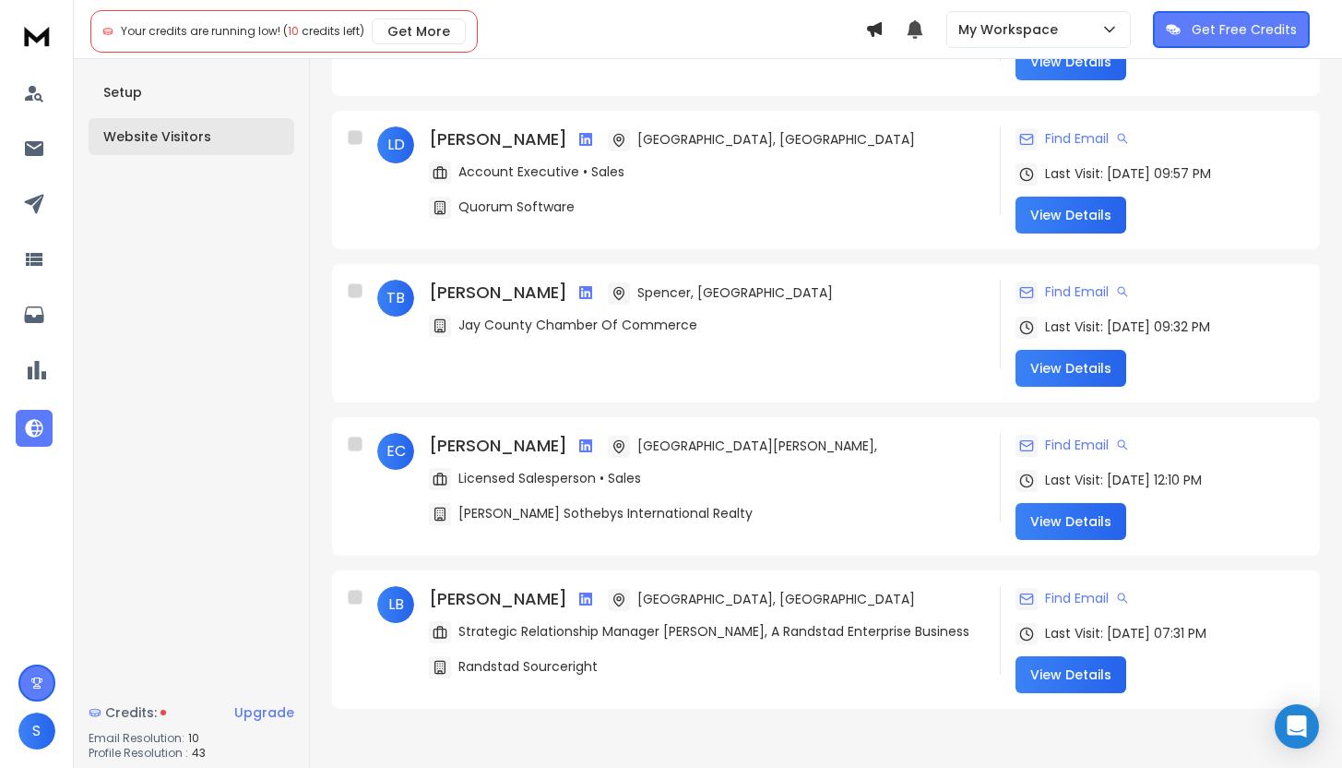
click at [43, 43] on img at bounding box center [36, 35] width 37 height 34
